Goal: Task Accomplishment & Management: Manage account settings

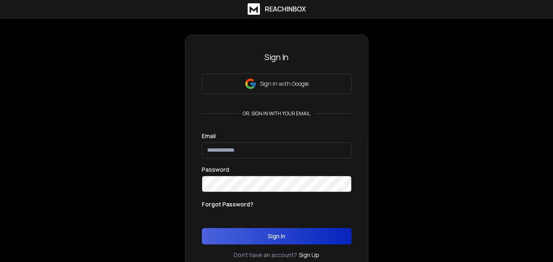
click at [305, 151] on input "email" at bounding box center [277, 150] width 150 height 16
type input "**********"
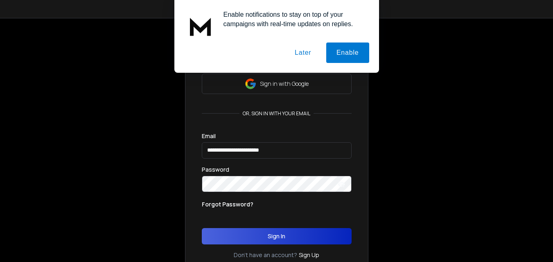
click at [307, 54] on button "Later" at bounding box center [302, 53] width 37 height 20
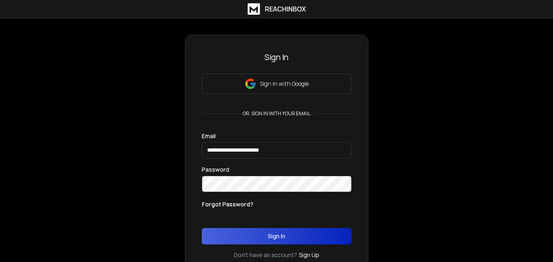
click at [202, 228] on button "Sign In" at bounding box center [277, 236] width 150 height 16
click at [167, 190] on div "**********" at bounding box center [276, 166] width 553 height 262
click at [202, 228] on button "Sign In" at bounding box center [277, 236] width 150 height 16
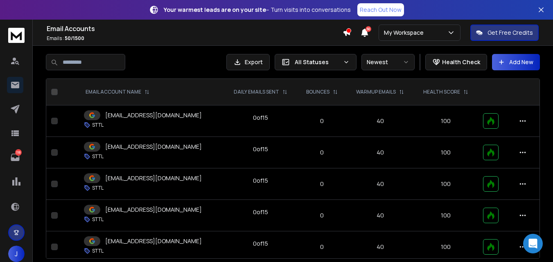
click at [515, 61] on button "Add New" at bounding box center [516, 62] width 48 height 16
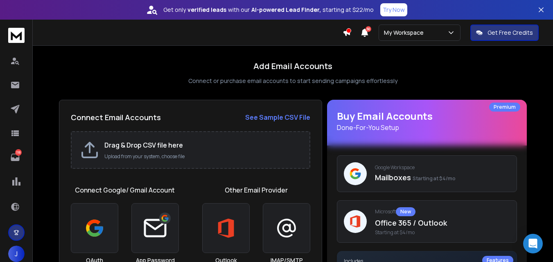
click at [102, 226] on icon at bounding box center [94, 228] width 20 height 25
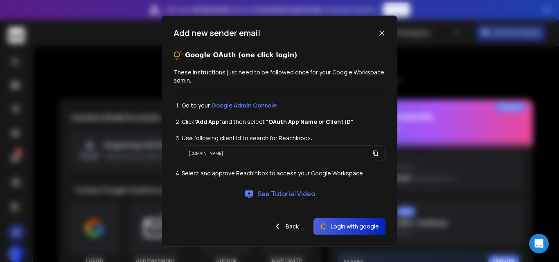
click at [348, 229] on button "Login with google" at bounding box center [350, 227] width 72 height 16
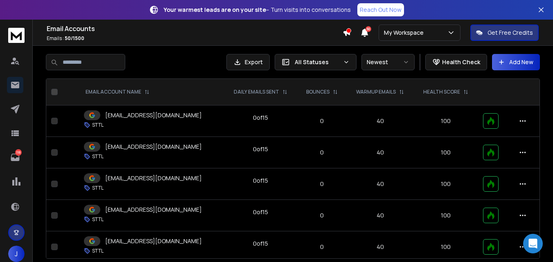
click at [507, 59] on button "Add New" at bounding box center [516, 62] width 48 height 16
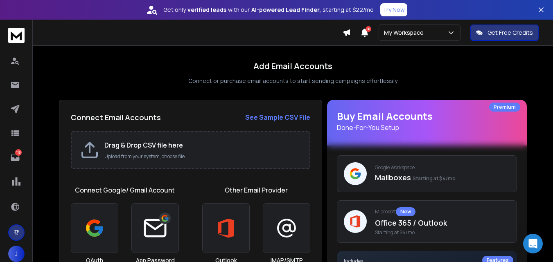
click at [86, 226] on icon at bounding box center [94, 228] width 20 height 25
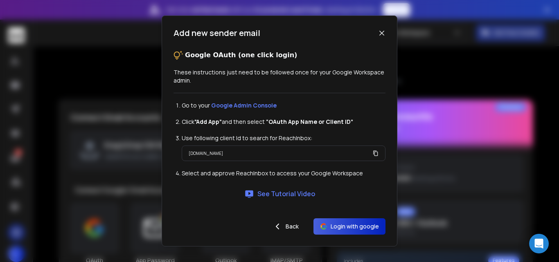
click at [338, 225] on button "Login with google" at bounding box center [350, 227] width 72 height 16
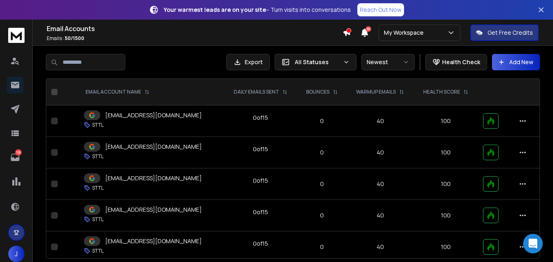
click at [523, 63] on button "Add New" at bounding box center [516, 62] width 48 height 16
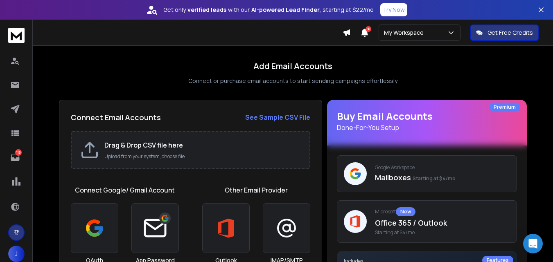
click at [104, 216] on div at bounding box center [94, 228] width 47 height 50
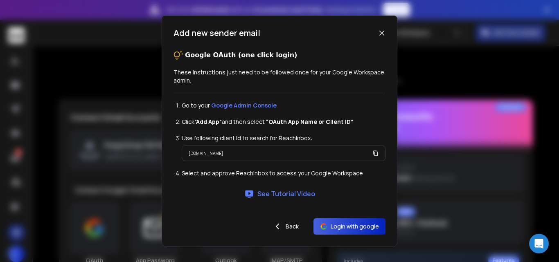
click at [364, 226] on button "Login with google" at bounding box center [350, 227] width 72 height 16
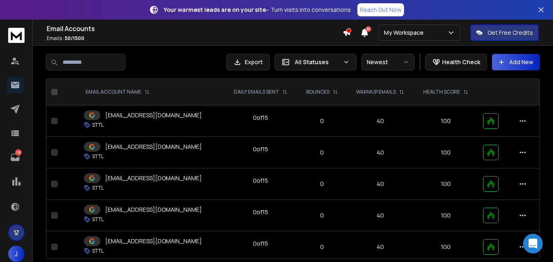
click at [519, 61] on button "Add New" at bounding box center [516, 62] width 48 height 16
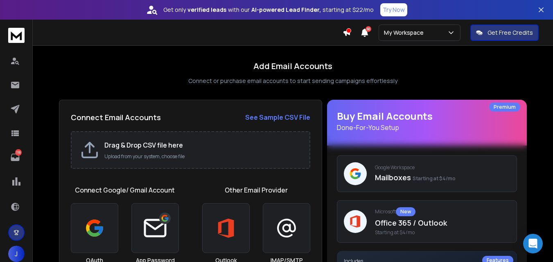
click at [96, 244] on div at bounding box center [94, 228] width 47 height 50
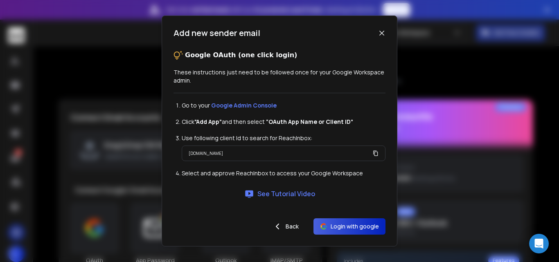
click at [346, 221] on button "Login with google" at bounding box center [350, 227] width 72 height 16
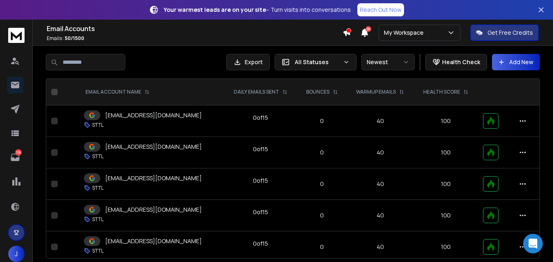
click at [515, 64] on button "Add New" at bounding box center [516, 62] width 48 height 16
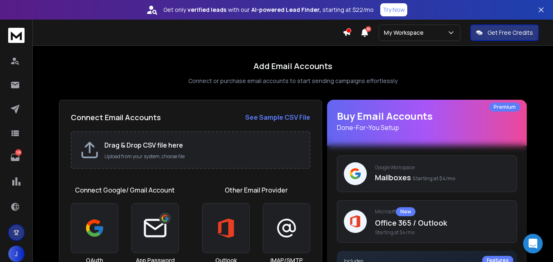
click at [93, 224] on icon at bounding box center [94, 228] width 20 height 25
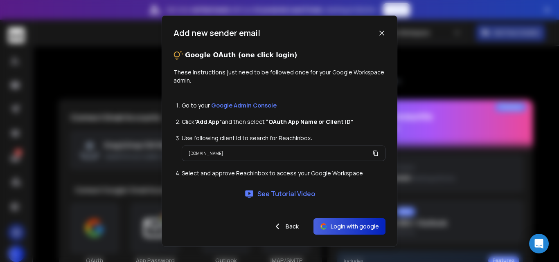
click at [335, 232] on button "Login with google" at bounding box center [350, 227] width 72 height 16
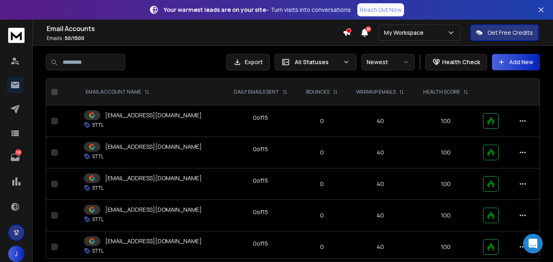
click at [522, 68] on button "Add New" at bounding box center [516, 62] width 48 height 16
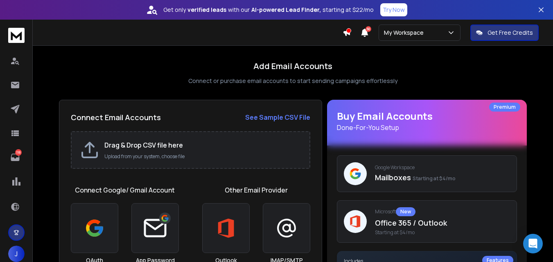
click at [119, 224] on div "OAuth One Click Setup App Password SMTP Setup" at bounding box center [125, 237] width 108 height 69
click at [108, 223] on div at bounding box center [94, 228] width 47 height 50
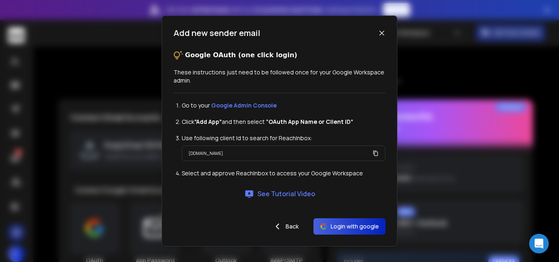
click at [352, 222] on button "Login with google" at bounding box center [350, 227] width 72 height 16
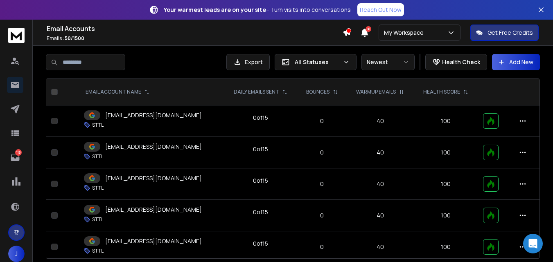
click at [517, 67] on button "Add New" at bounding box center [516, 62] width 48 height 16
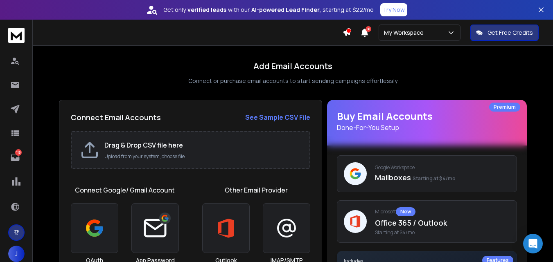
click at [90, 235] on icon at bounding box center [94, 233] width 14 height 7
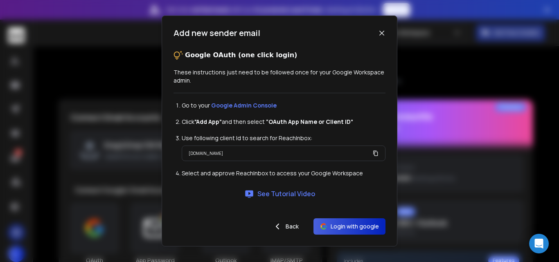
click at [345, 228] on button "Login with google" at bounding box center [350, 227] width 72 height 16
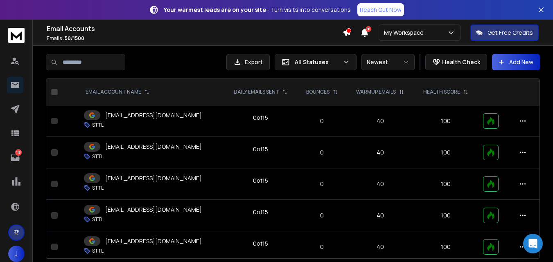
click at [524, 57] on button "Add New" at bounding box center [516, 62] width 48 height 16
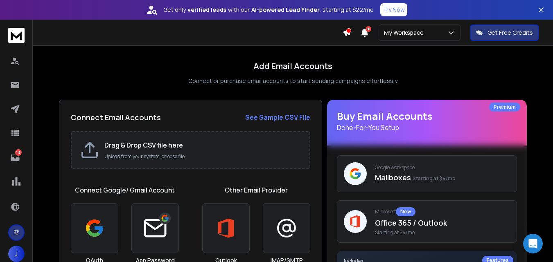
click at [79, 237] on div at bounding box center [94, 228] width 47 height 50
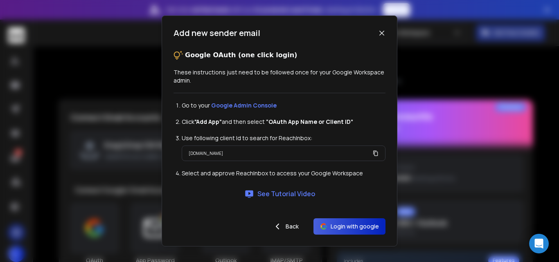
click at [334, 228] on button "Login with google" at bounding box center [350, 227] width 72 height 16
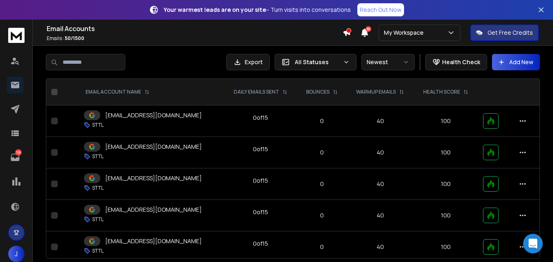
click at [520, 55] on button "Add New" at bounding box center [516, 62] width 48 height 16
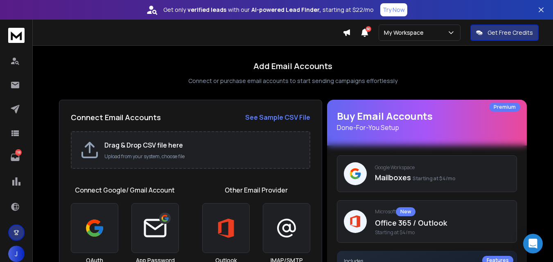
click at [88, 256] on div "OAuth One Click Setup" at bounding box center [94, 237] width 47 height 69
click at [95, 241] on div at bounding box center [94, 228] width 47 height 50
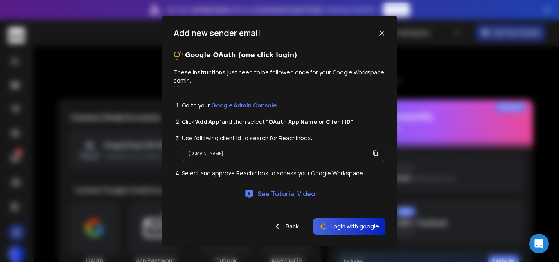
click at [353, 227] on button "Login with google" at bounding box center [350, 227] width 72 height 16
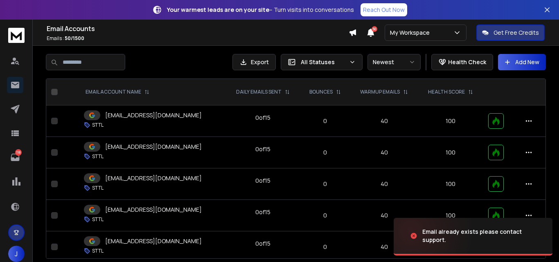
click at [523, 58] on button "Add New" at bounding box center [522, 62] width 48 height 16
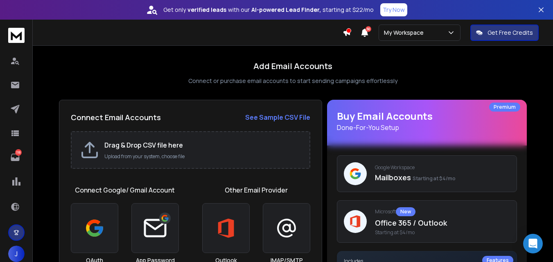
click at [96, 236] on icon at bounding box center [94, 233] width 14 height 7
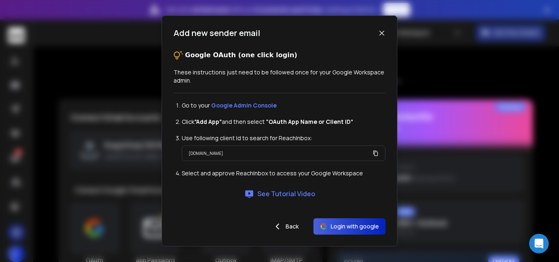
click at [361, 231] on button "Login with google" at bounding box center [350, 227] width 72 height 16
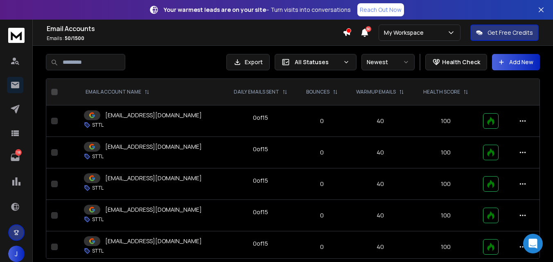
click at [516, 60] on button "Add New" at bounding box center [516, 62] width 48 height 16
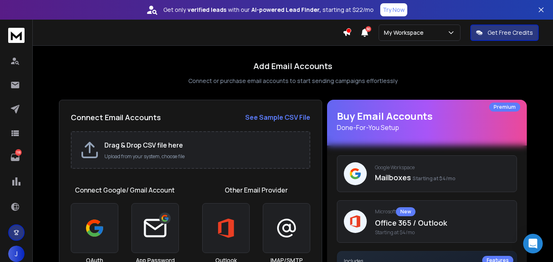
click at [110, 236] on div at bounding box center [94, 228] width 47 height 50
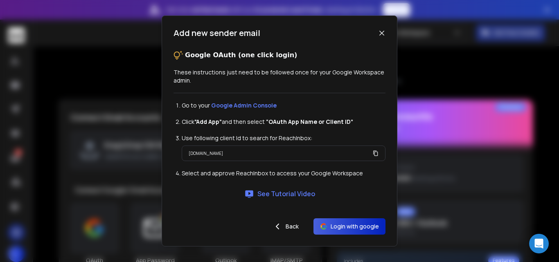
click at [344, 222] on button "Login with google" at bounding box center [350, 227] width 72 height 16
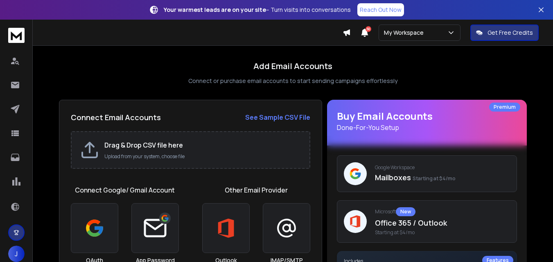
click at [107, 237] on div at bounding box center [94, 228] width 47 height 50
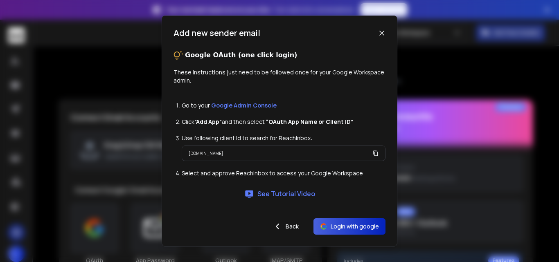
click at [343, 225] on button "Login with google" at bounding box center [350, 227] width 72 height 16
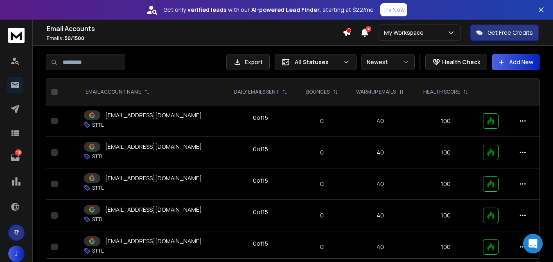
click at [516, 65] on button "Add New" at bounding box center [516, 62] width 48 height 16
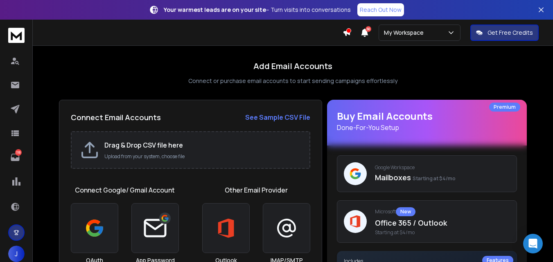
click at [106, 219] on div at bounding box center [94, 228] width 47 height 50
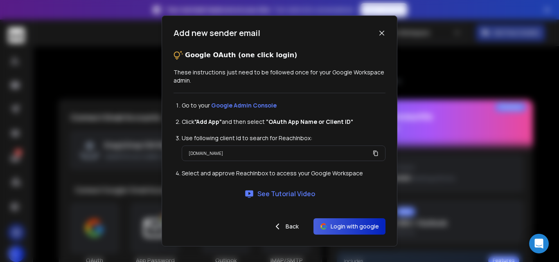
click at [361, 227] on button "Login with google" at bounding box center [350, 227] width 72 height 16
